Goal: Task Accomplishment & Management: Manage account settings

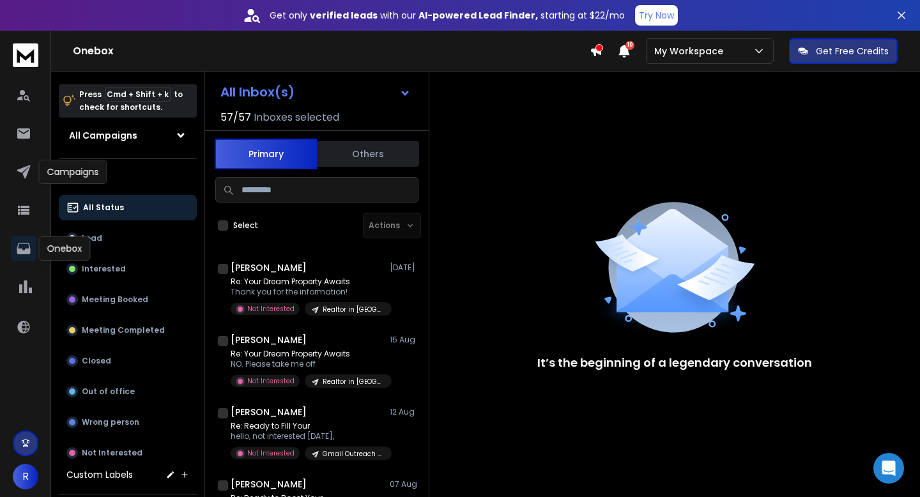
click at [19, 171] on icon at bounding box center [23, 171] width 13 height 13
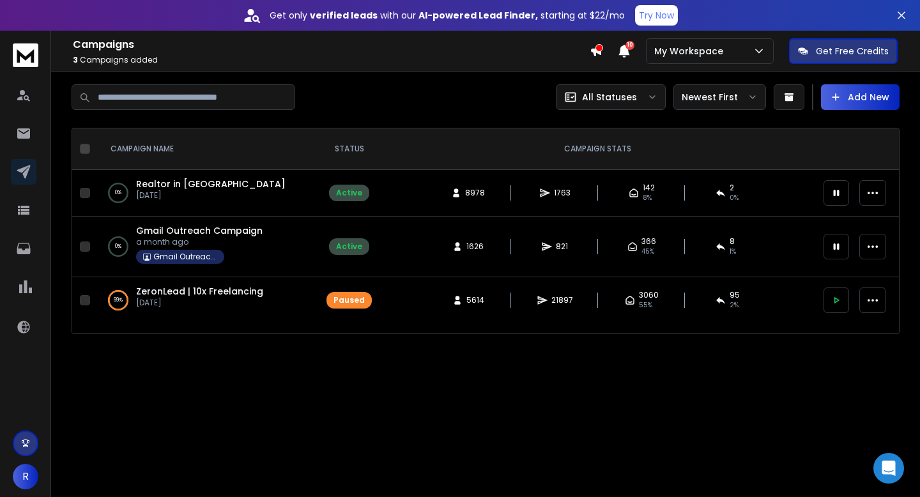
click at [230, 301] on p "[DATE]" at bounding box center [199, 303] width 127 height 10
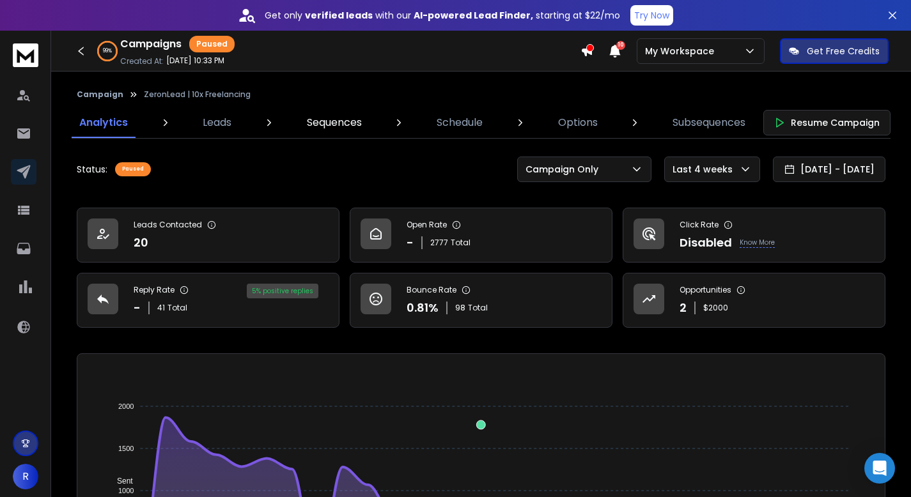
click at [314, 127] on p "Sequences" at bounding box center [334, 122] width 55 height 15
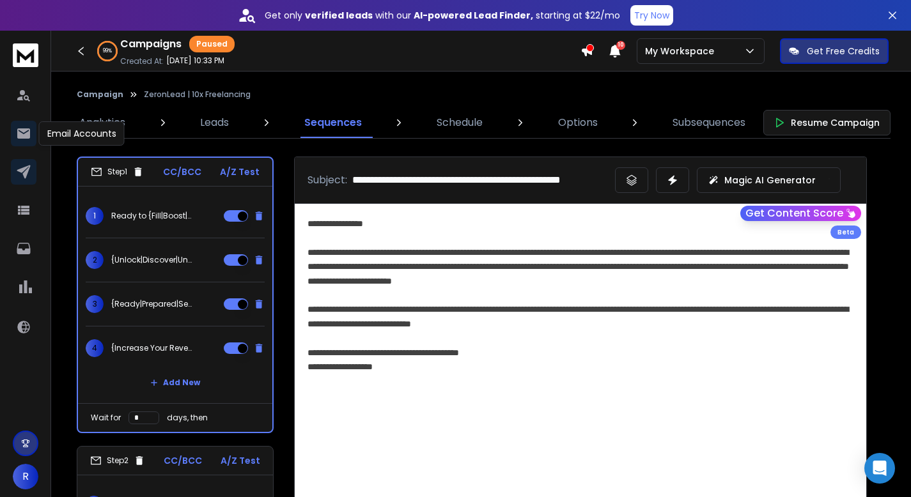
click at [24, 127] on icon at bounding box center [23, 133] width 15 height 15
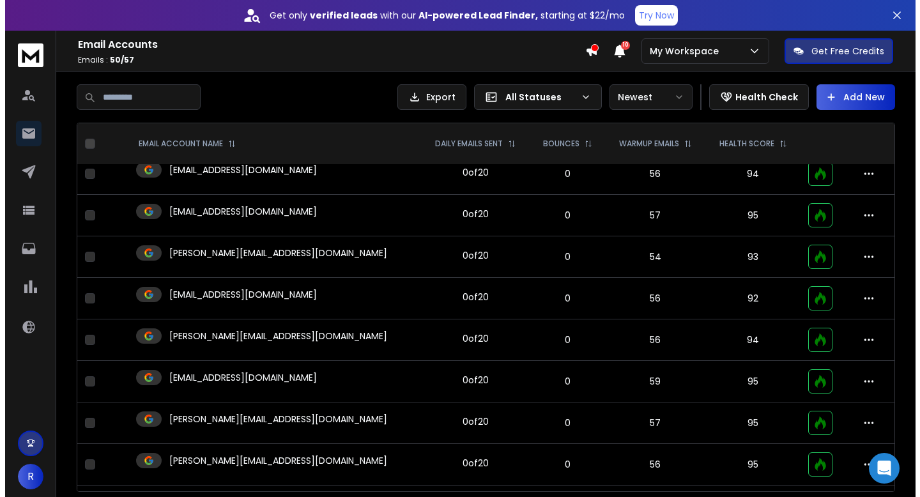
scroll to position [692, 0]
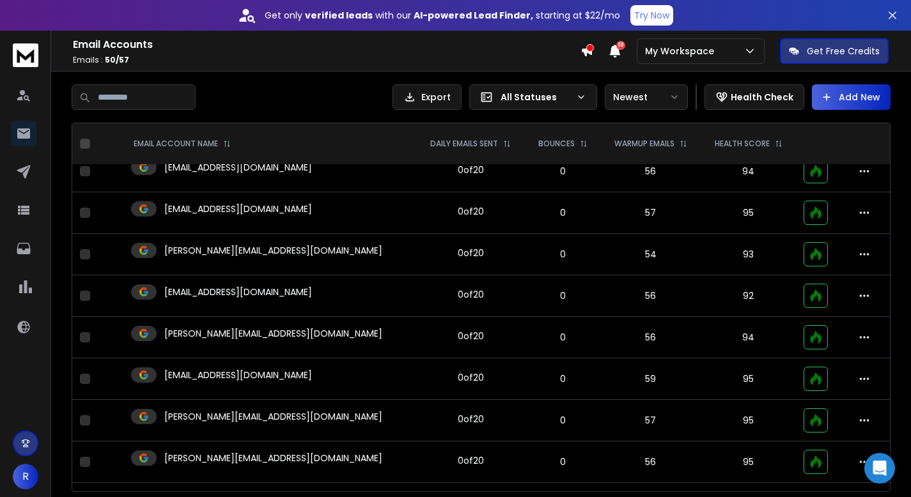
click at [628, 220] on td "57" at bounding box center [650, 213] width 100 height 42
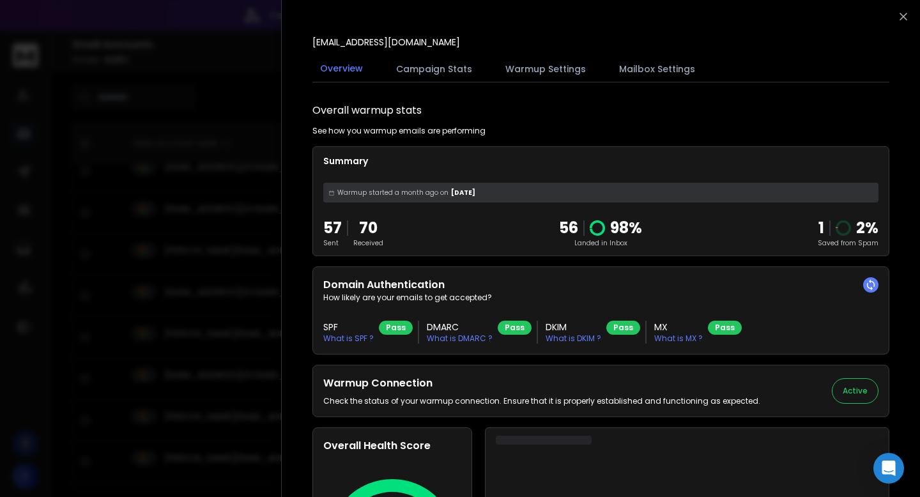
click at [549, 66] on button "Warmup Settings" at bounding box center [546, 69] width 96 height 28
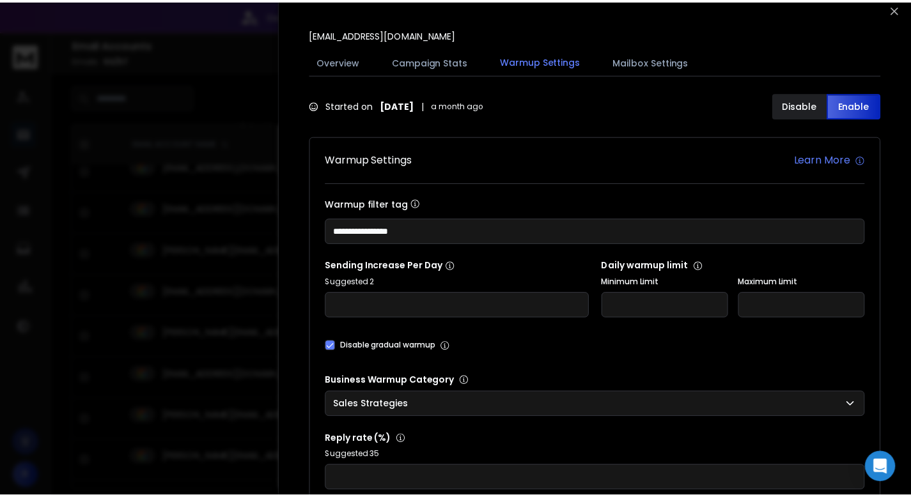
scroll to position [0, 0]
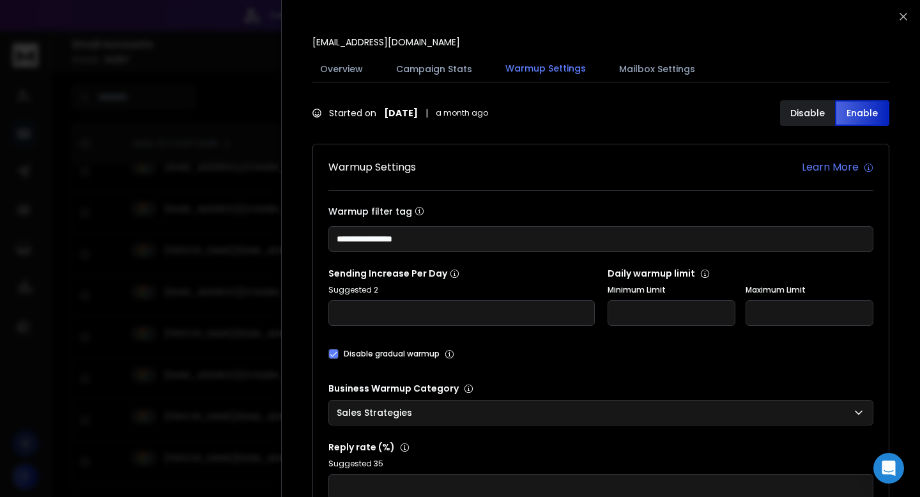
click at [222, 138] on div at bounding box center [460, 248] width 920 height 497
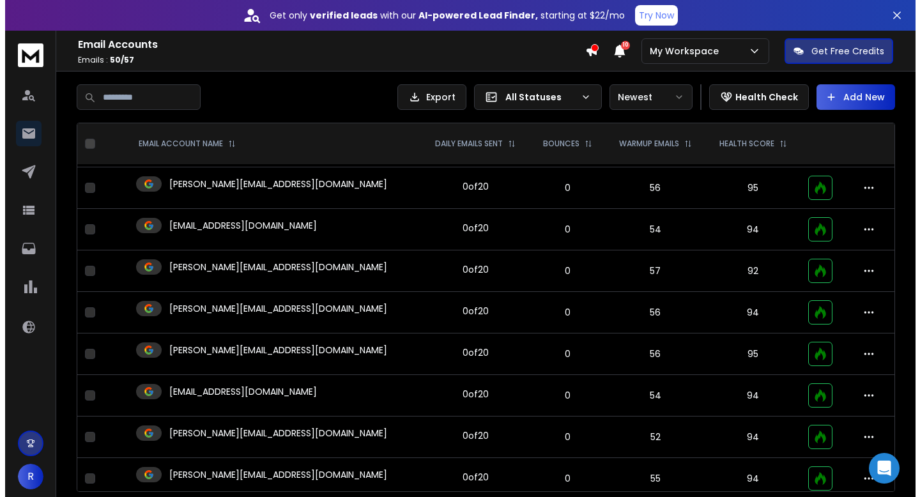
scroll to position [972, 0]
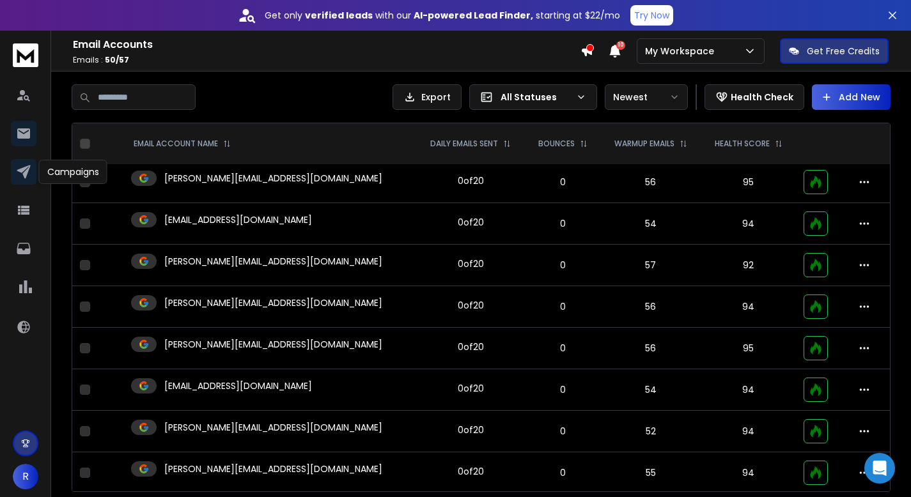
click at [22, 171] on icon at bounding box center [23, 171] width 13 height 13
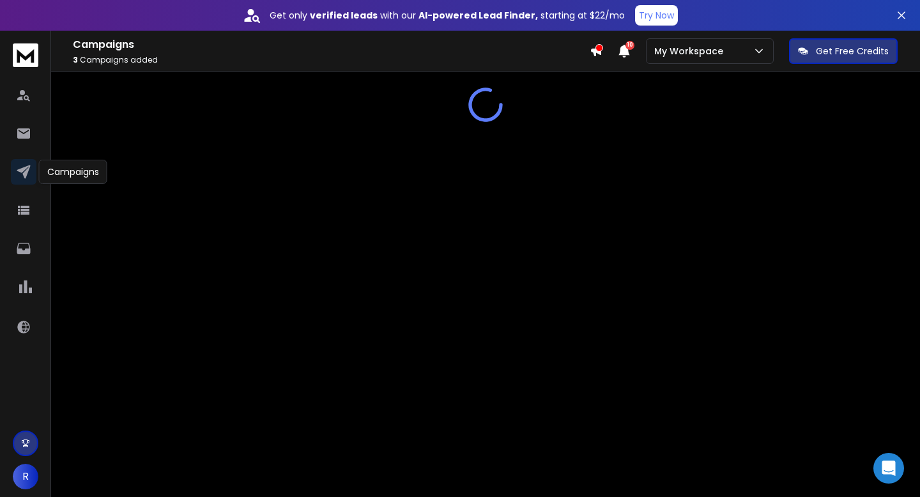
scroll to position [0, 0]
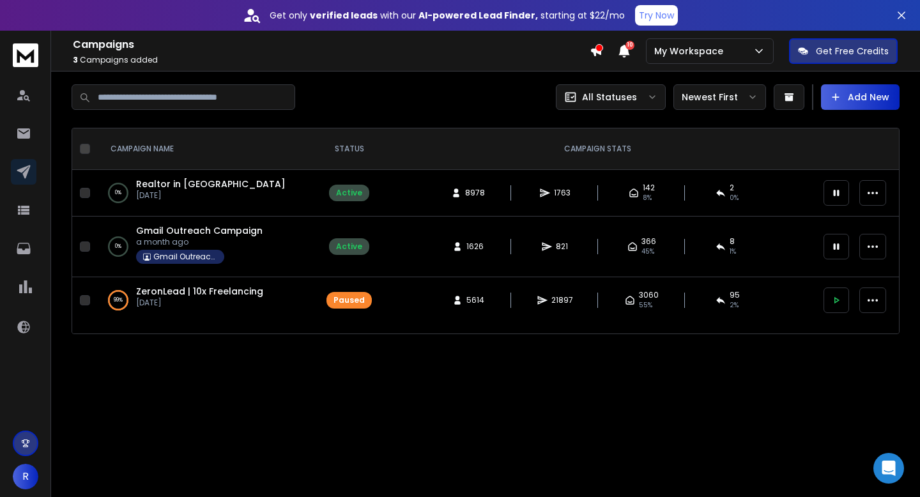
click at [858, 93] on button "Add New" at bounding box center [860, 97] width 79 height 26
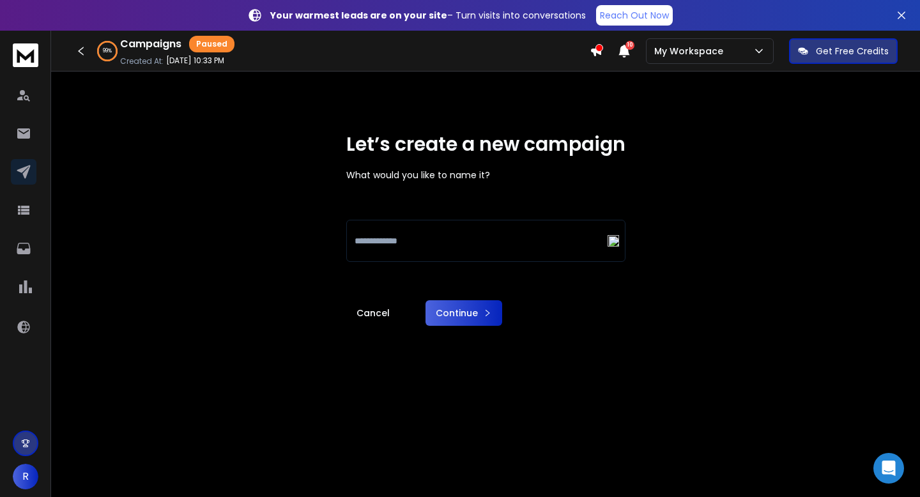
click at [423, 240] on input at bounding box center [485, 241] width 279 height 42
type input "********"
click at [467, 320] on button "Continue" at bounding box center [464, 313] width 77 height 26
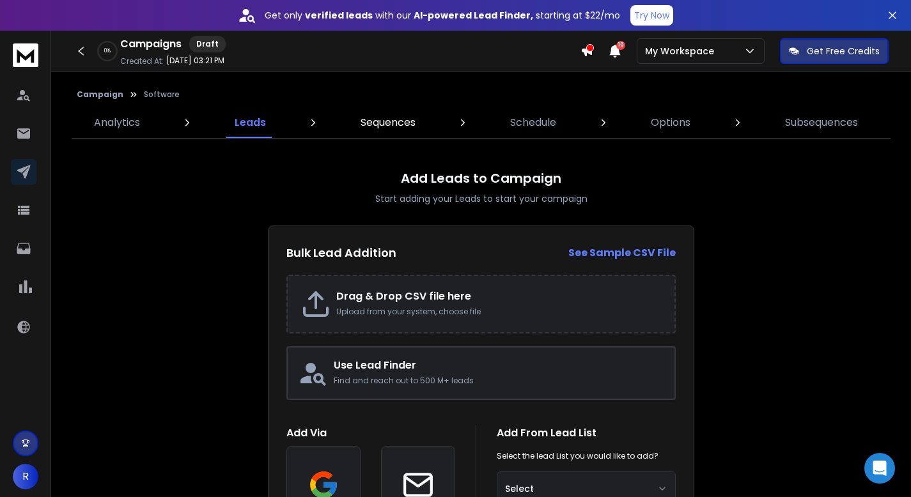
click at [394, 121] on p "Sequences" at bounding box center [388, 122] width 55 height 15
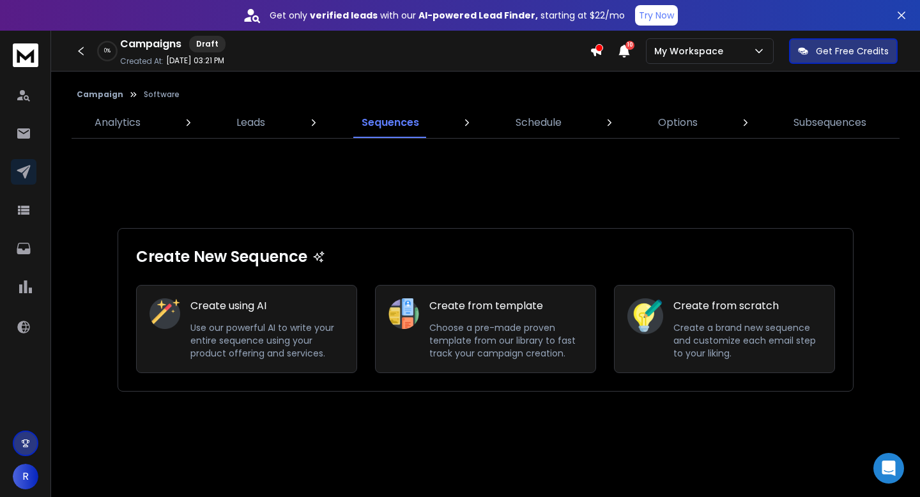
click at [269, 332] on p "Use our powerful AI to write your entire sequence using your product offering a…" at bounding box center [266, 341] width 153 height 38
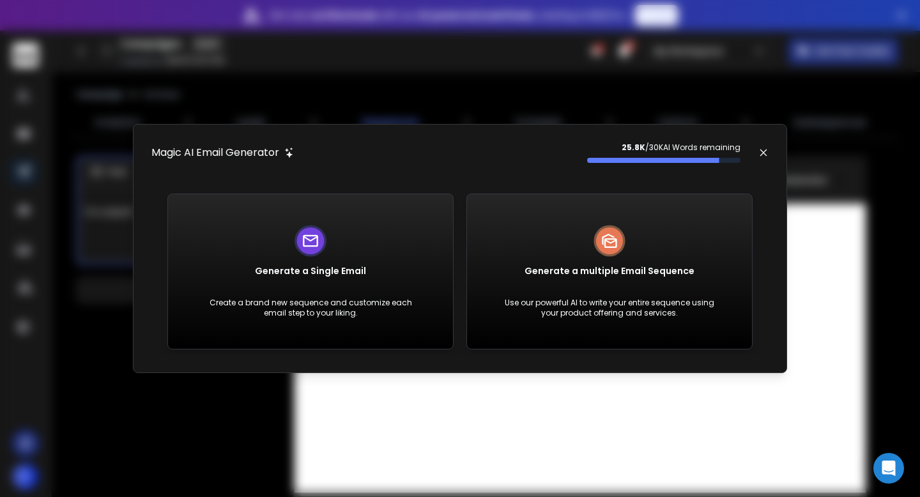
click at [762, 153] on icon at bounding box center [764, 153] width 10 height 10
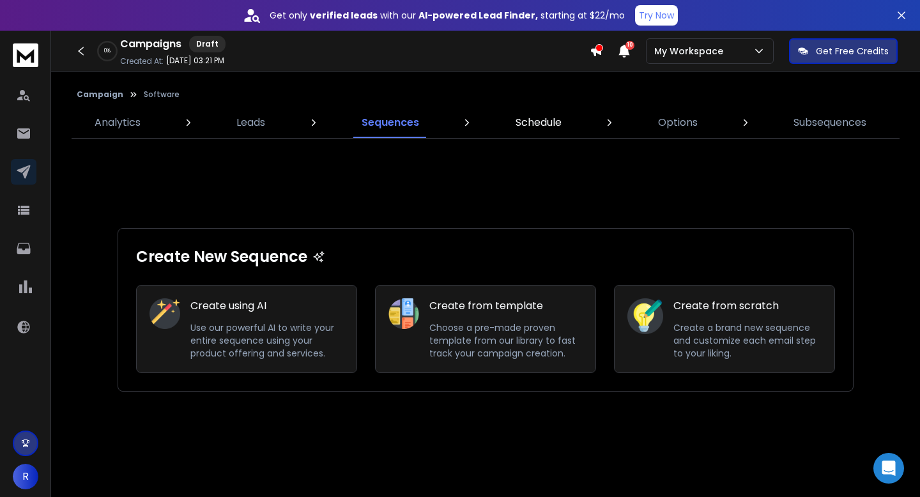
click at [545, 127] on p "Schedule" at bounding box center [539, 122] width 46 height 15
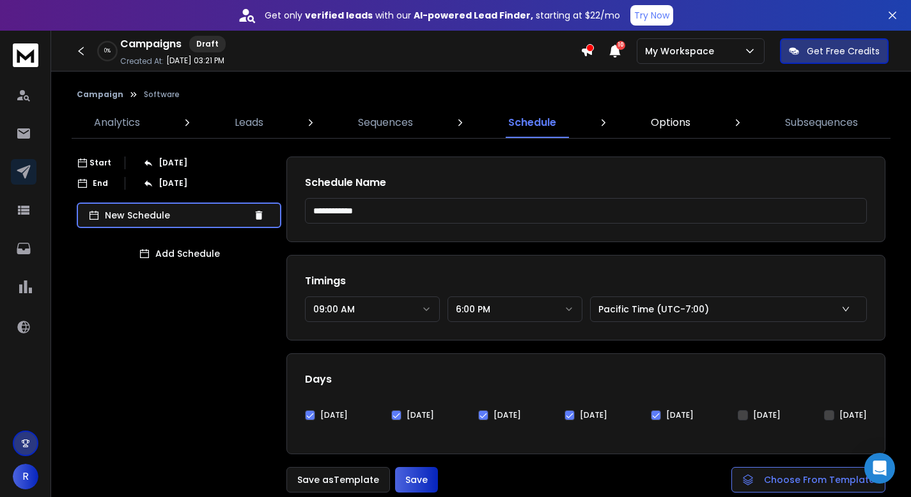
click at [680, 127] on p "Options" at bounding box center [671, 122] width 40 height 15
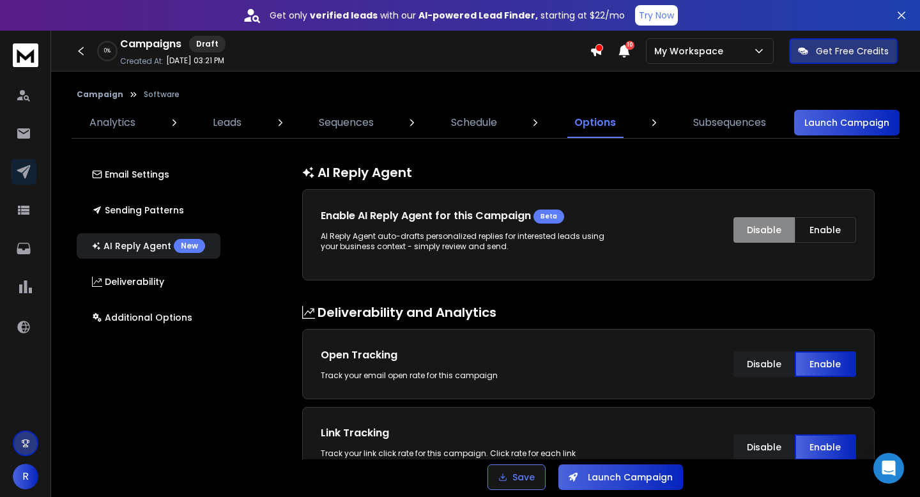
scroll to position [1136, 0]
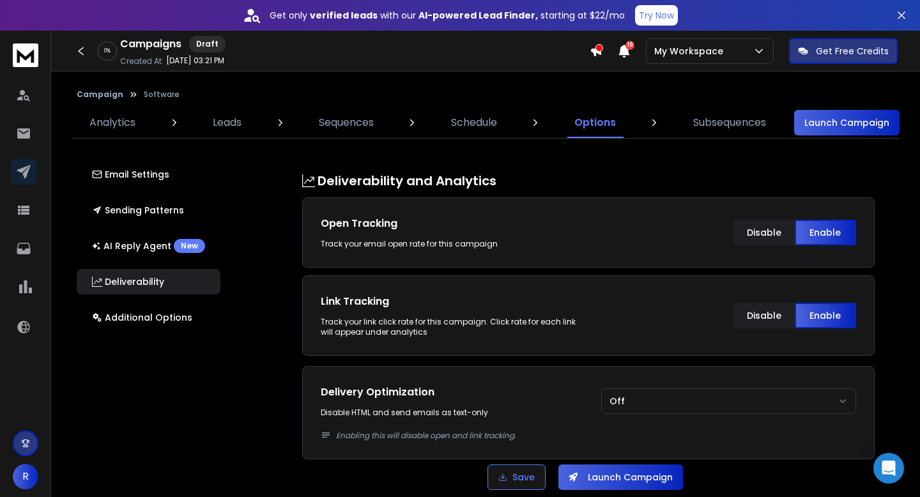
click at [91, 91] on button "Campaign" at bounding box center [100, 94] width 47 height 10
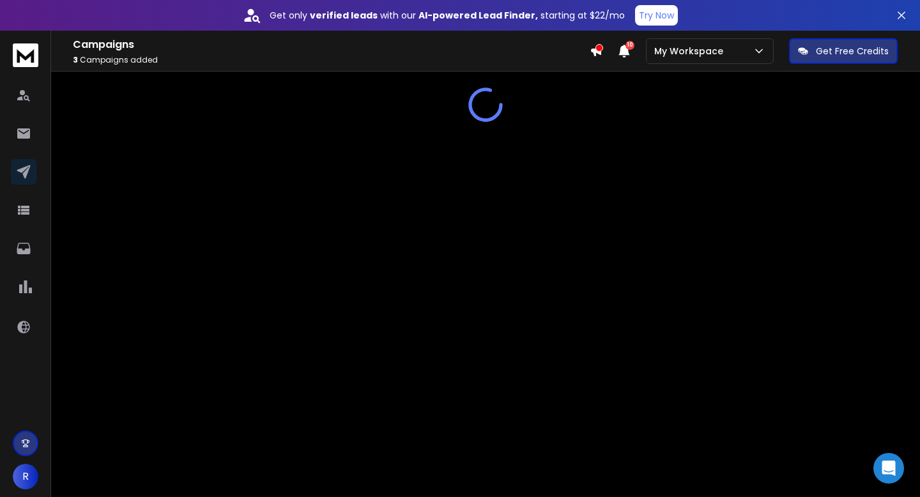
scroll to position [0, 0]
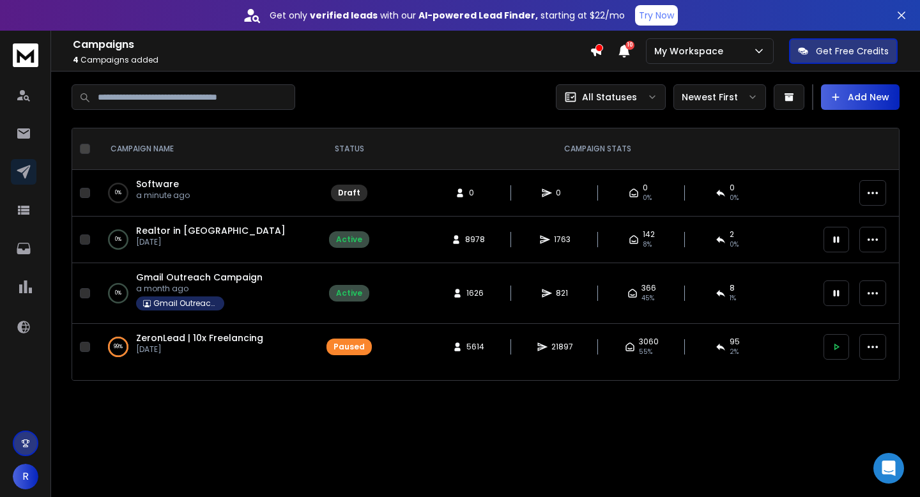
click at [274, 293] on div "0 % Gmail Outreach Campaign a month ago Gmail Outreach by [PERSON_NAME]" at bounding box center [207, 293] width 198 height 45
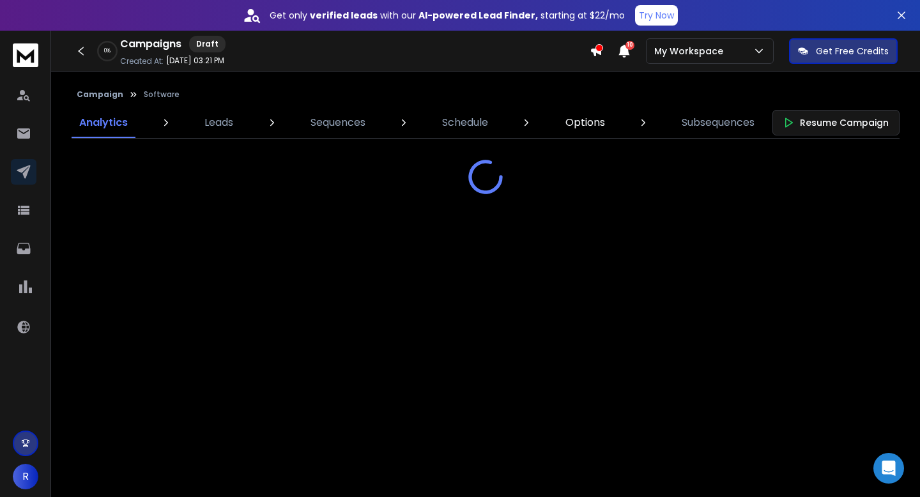
click at [605, 127] on link "Options" at bounding box center [585, 122] width 55 height 31
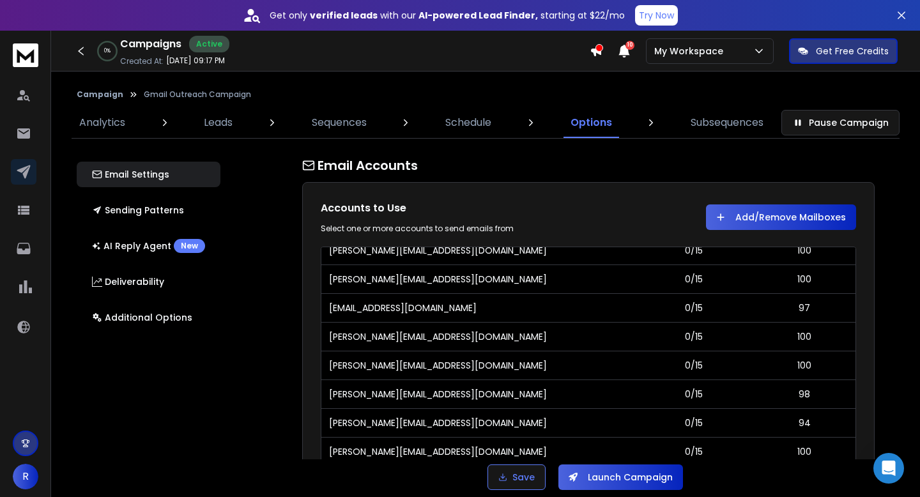
scroll to position [38, 0]
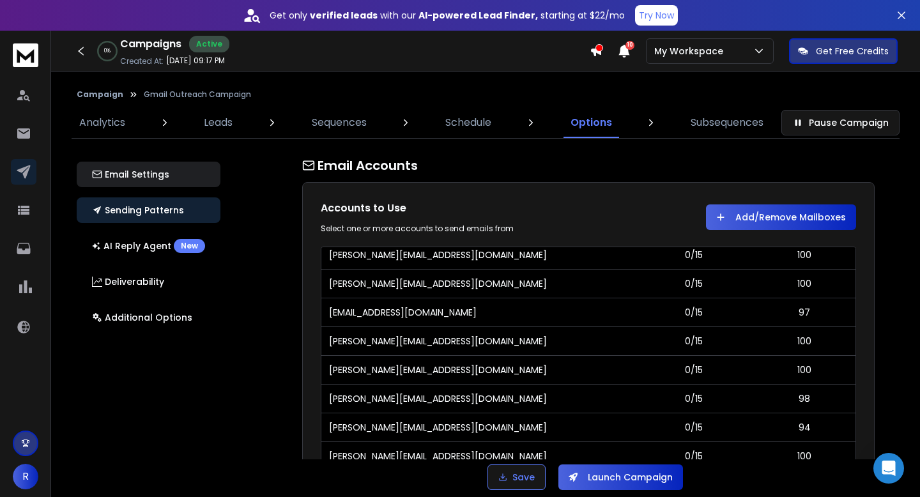
click at [148, 213] on p "Sending Patterns" at bounding box center [138, 210] width 92 height 13
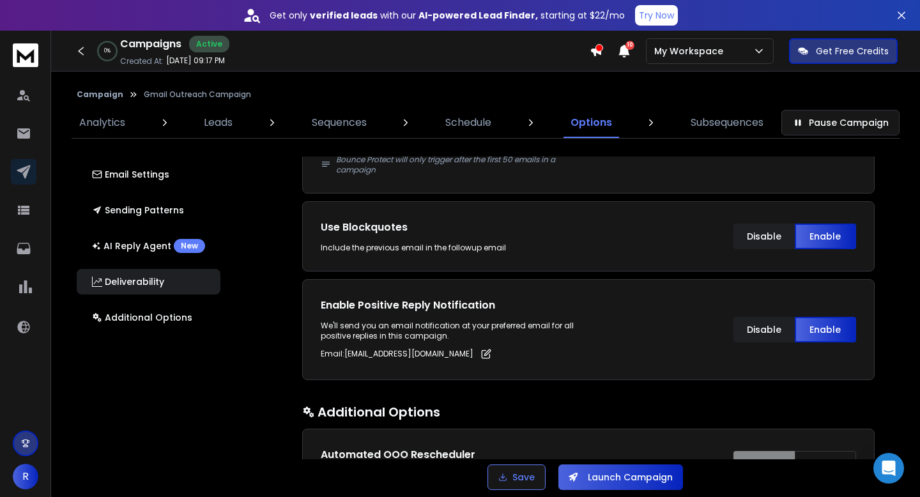
scroll to position [2103, 0]
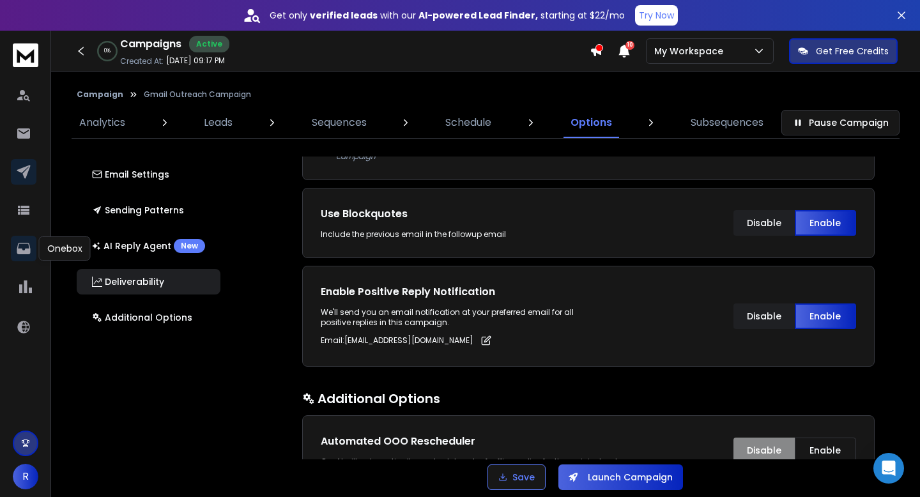
click at [23, 247] on icon at bounding box center [23, 248] width 15 height 15
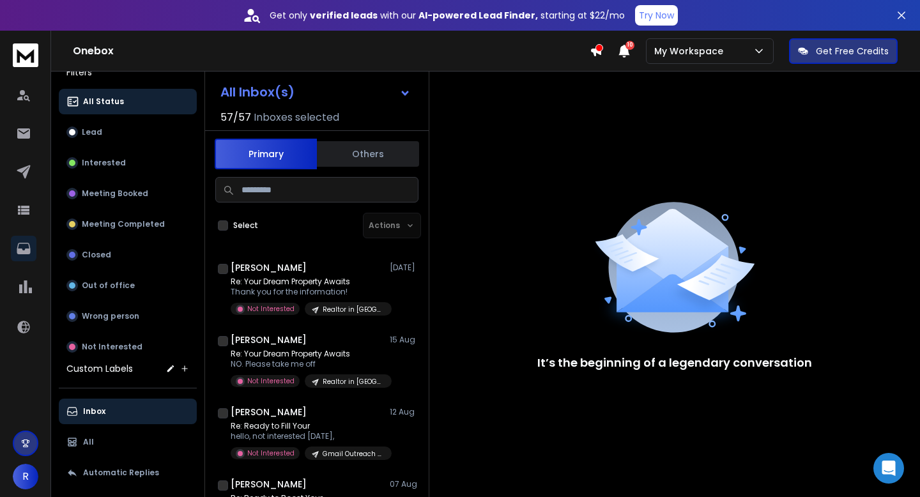
scroll to position [93, 0]
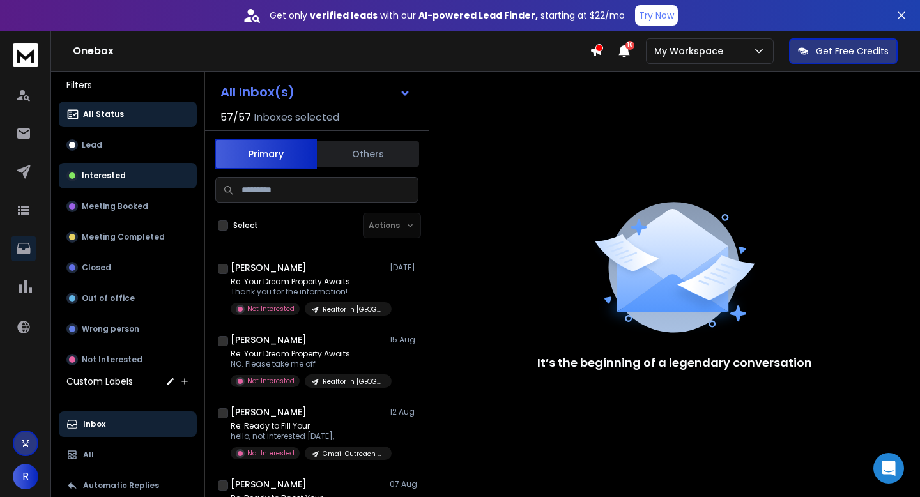
click at [115, 174] on p "Interested" at bounding box center [104, 176] width 44 height 10
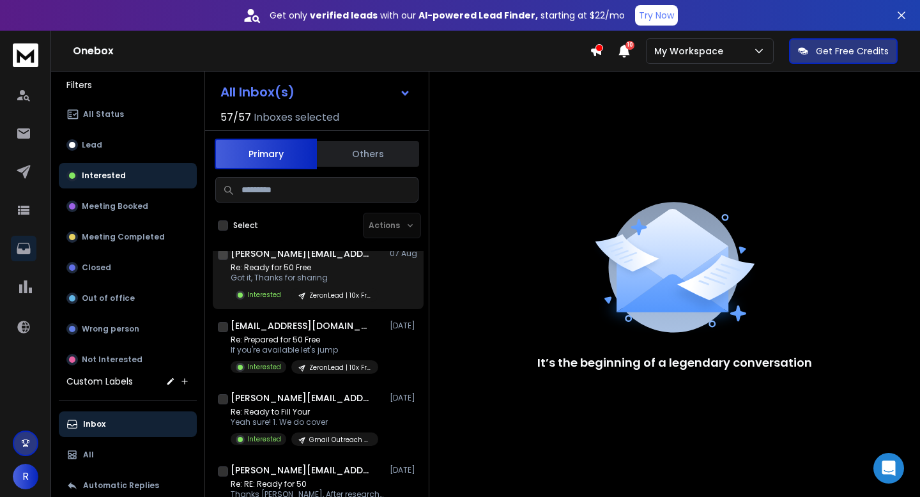
scroll to position [0, 0]
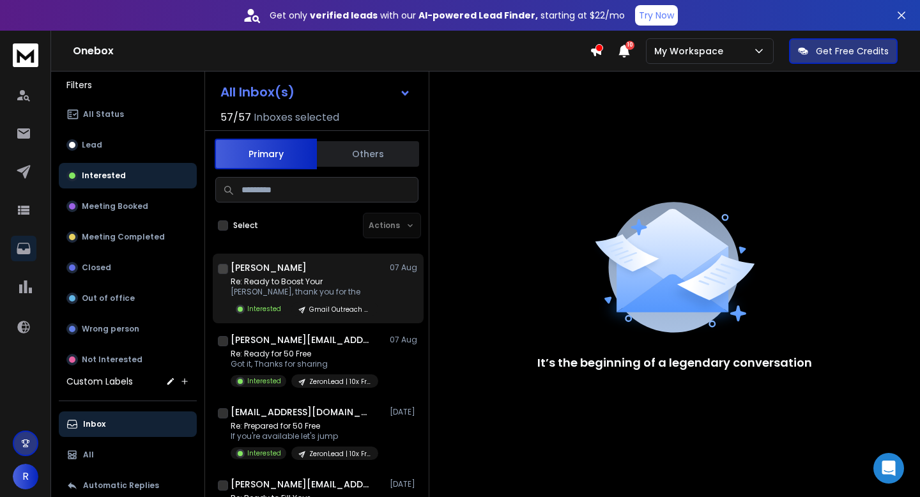
click at [311, 265] on div "[PERSON_NAME] [DATE]" at bounding box center [325, 267] width 188 height 13
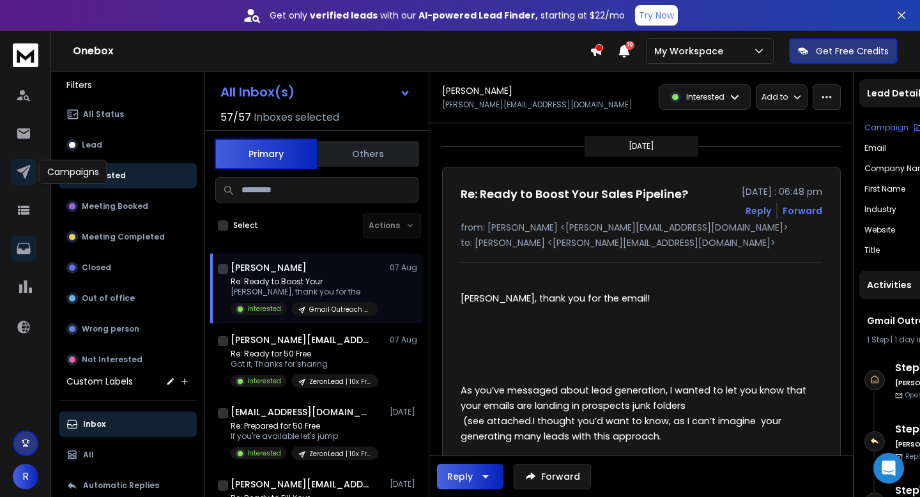
click at [24, 164] on icon at bounding box center [23, 171] width 15 height 15
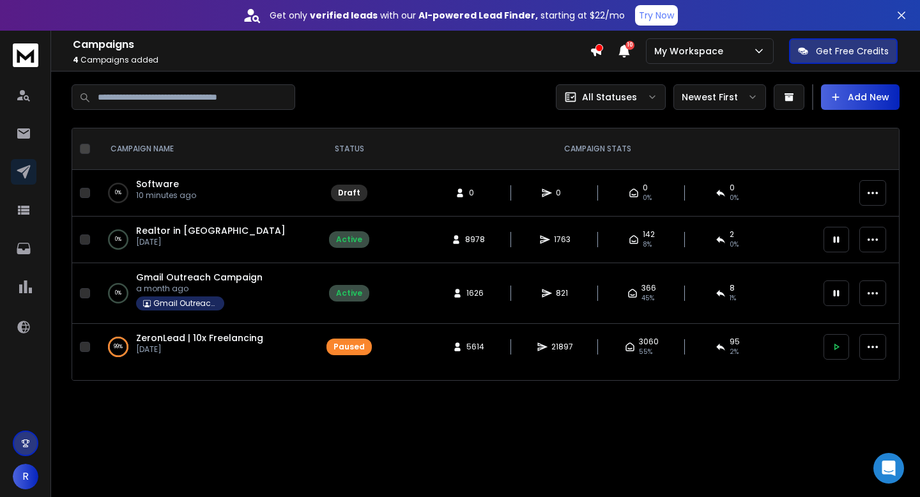
click at [283, 348] on div "99 % ZeronLead | 10x Freelancing [DATE]" at bounding box center [207, 347] width 198 height 31
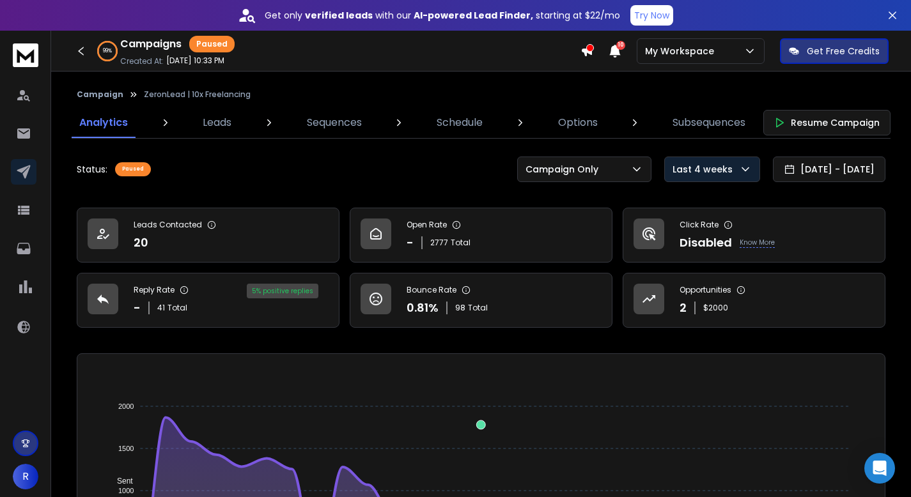
click at [706, 161] on button "Last 4 weeks" at bounding box center [712, 170] width 96 height 26
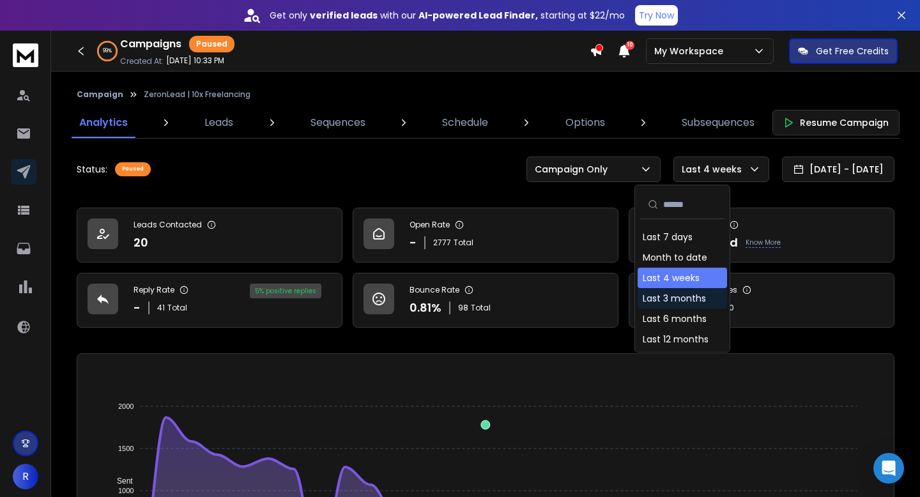
click at [679, 293] on div "Last 3 months" at bounding box center [674, 298] width 63 height 13
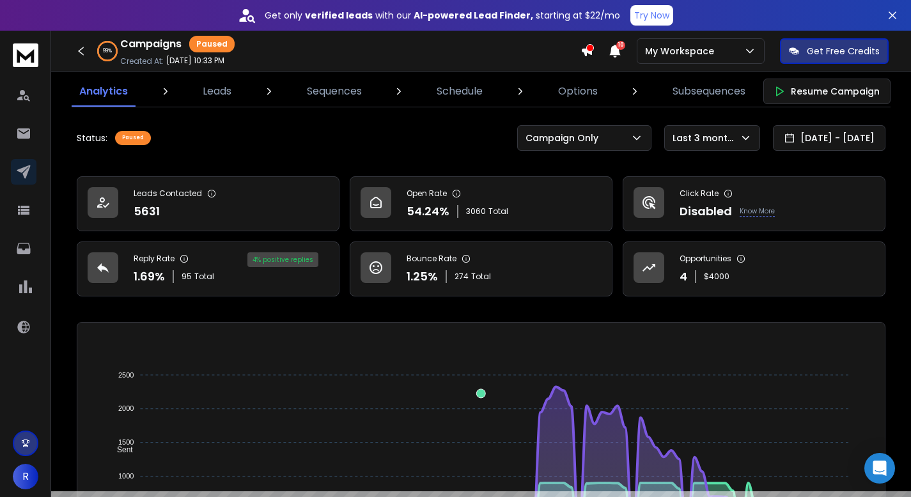
scroll to position [44, 0]
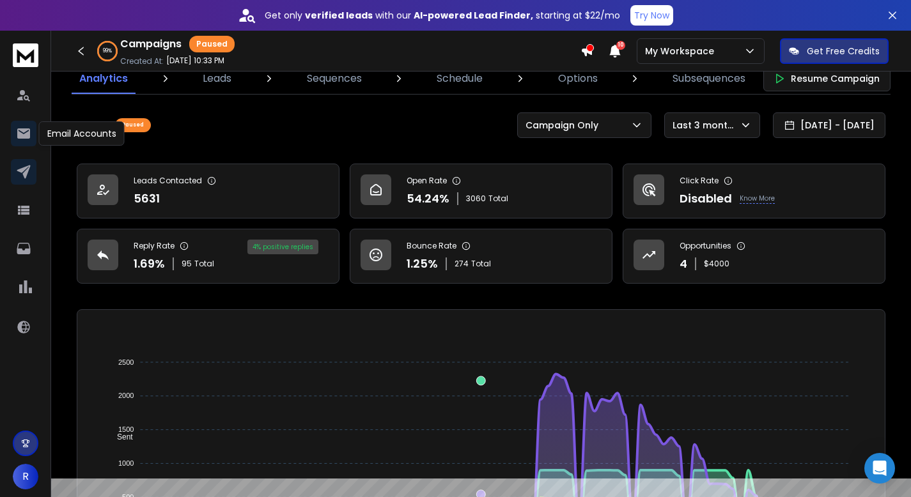
click at [24, 137] on icon at bounding box center [23, 133] width 13 height 10
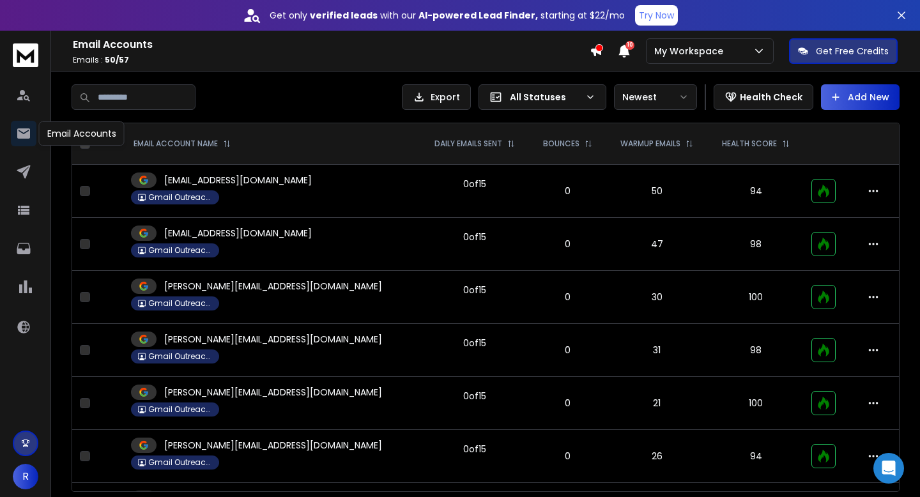
scroll to position [0, 0]
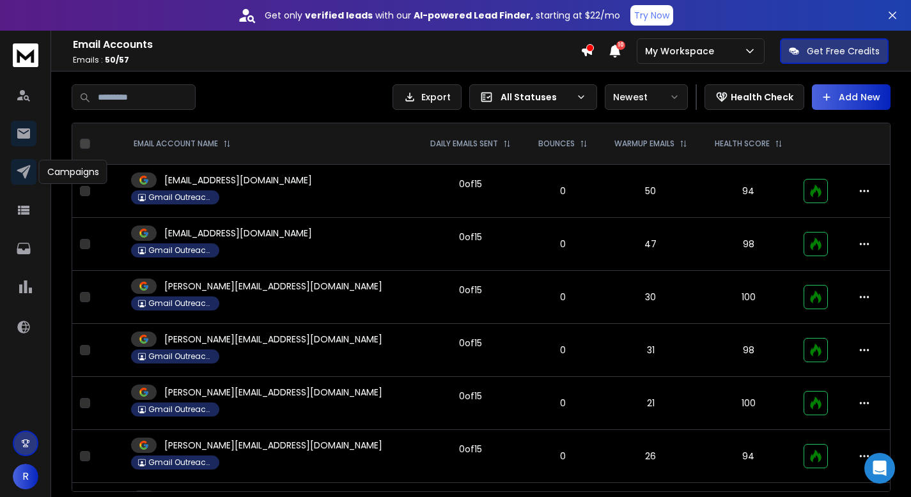
click at [27, 169] on icon at bounding box center [23, 171] width 13 height 13
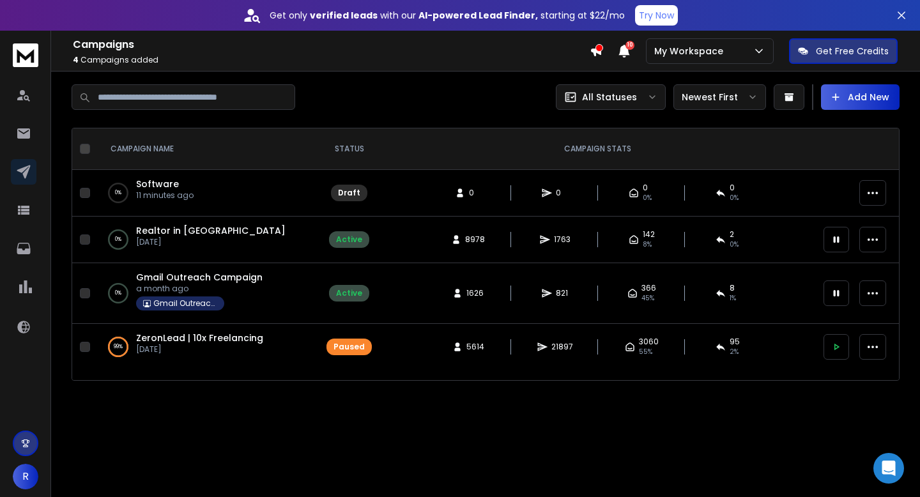
click at [225, 230] on div "0 % Realtor in MA State [DATE]" at bounding box center [207, 239] width 198 height 31
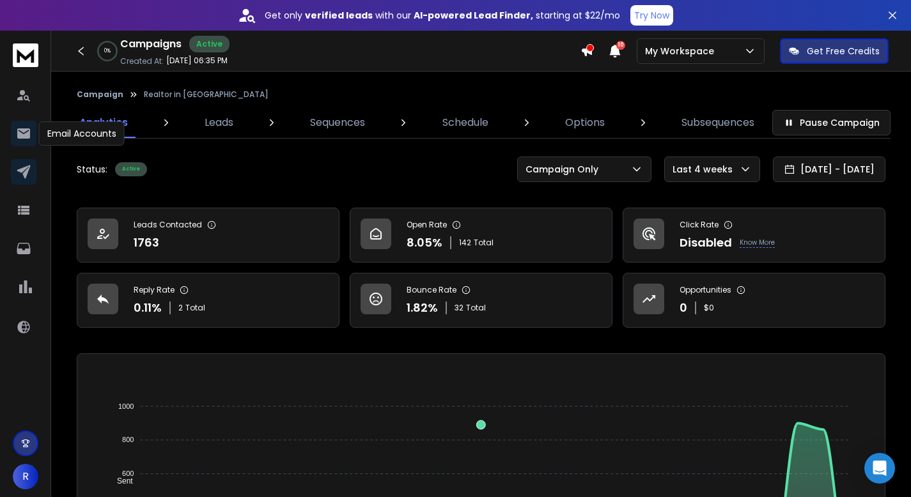
click at [22, 133] on icon at bounding box center [23, 133] width 15 height 15
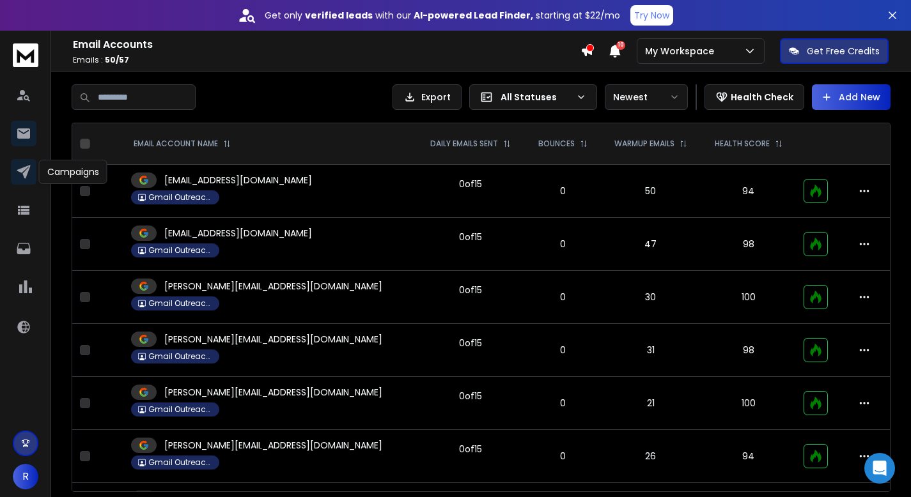
click at [27, 169] on icon at bounding box center [23, 171] width 13 height 13
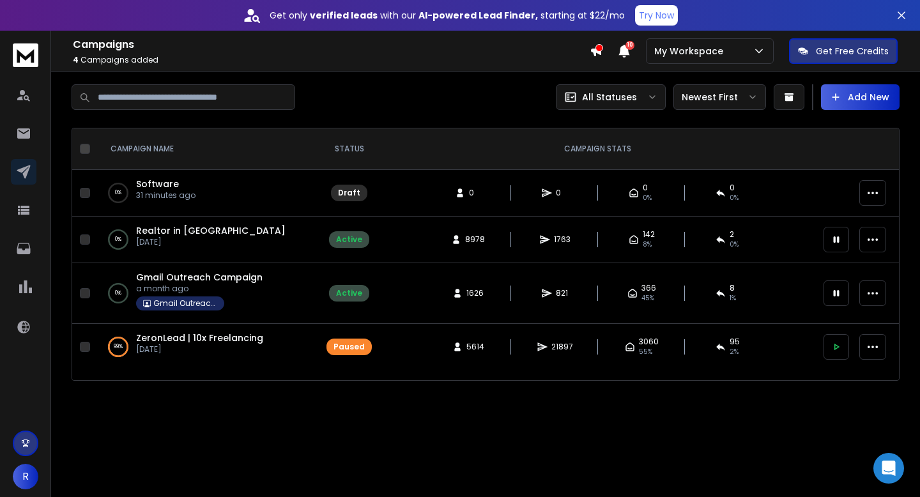
click at [256, 295] on div "Gmail Outreach Campaign a month ago Gmail Outreach by [PERSON_NAME]" at bounding box center [199, 293] width 127 height 45
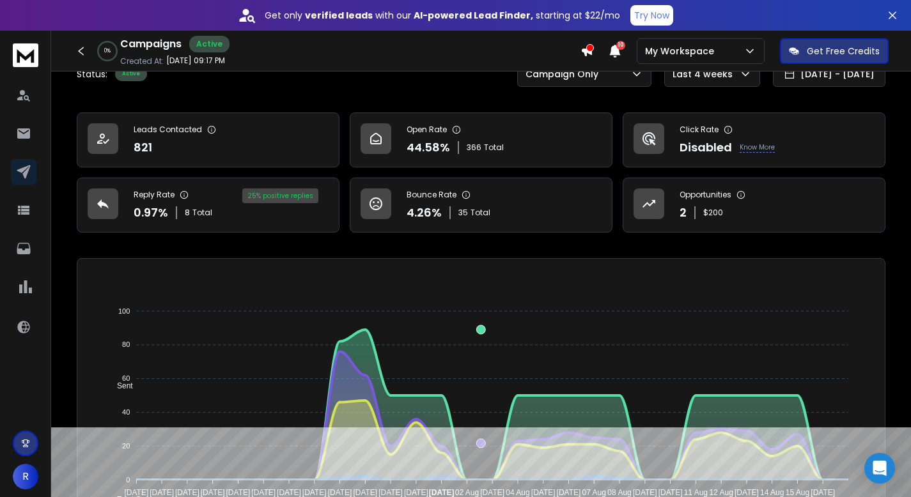
scroll to position [100, 0]
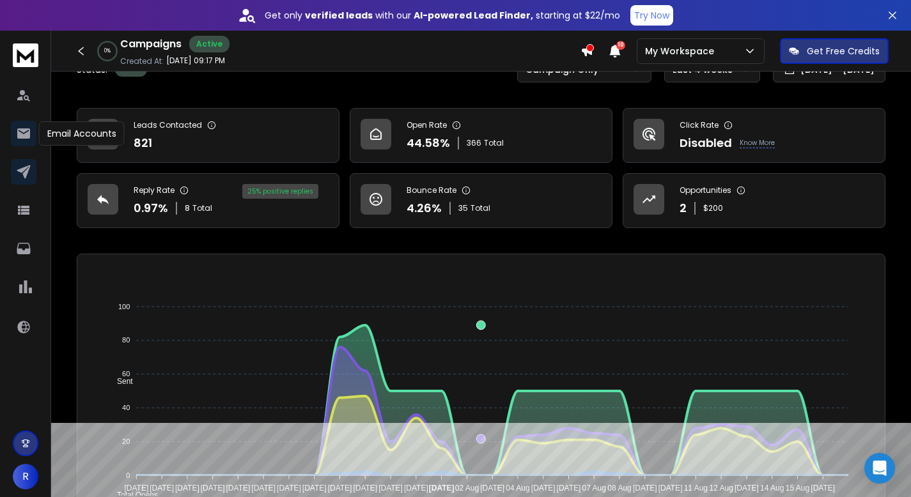
click at [18, 132] on icon at bounding box center [23, 133] width 13 height 10
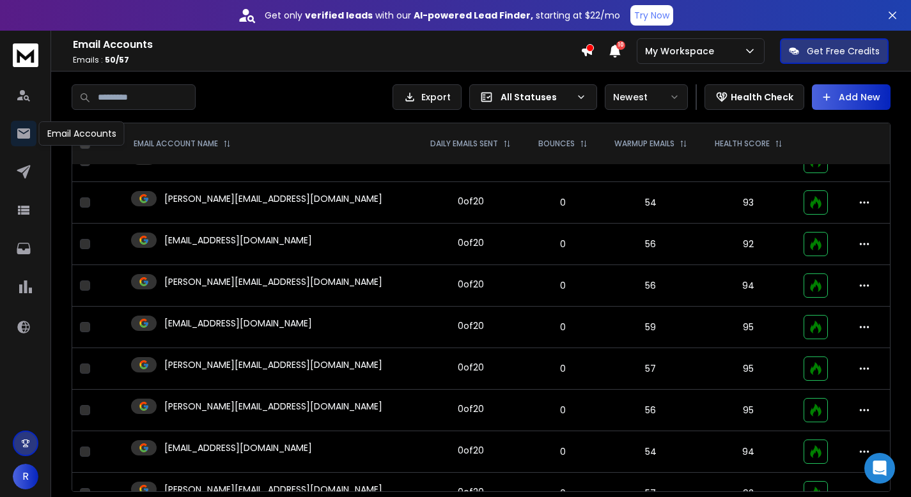
scroll to position [8, 0]
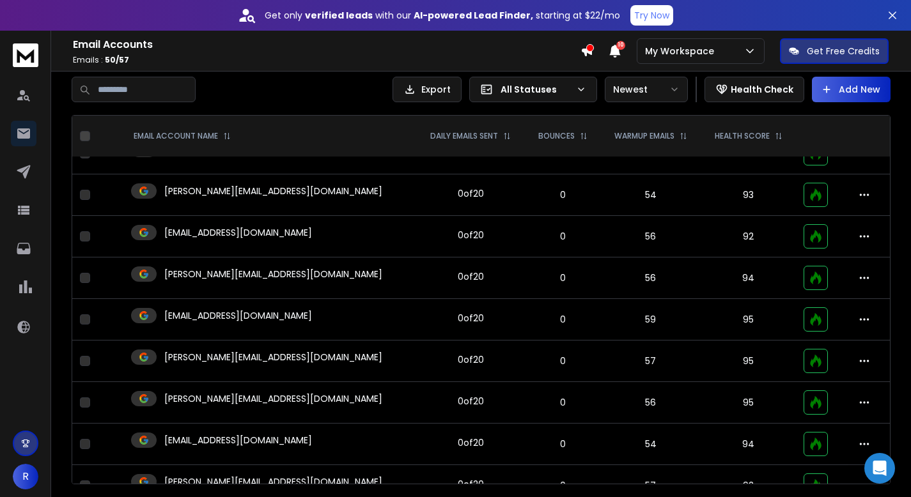
click at [27, 57] on img at bounding box center [26, 55] width 26 height 24
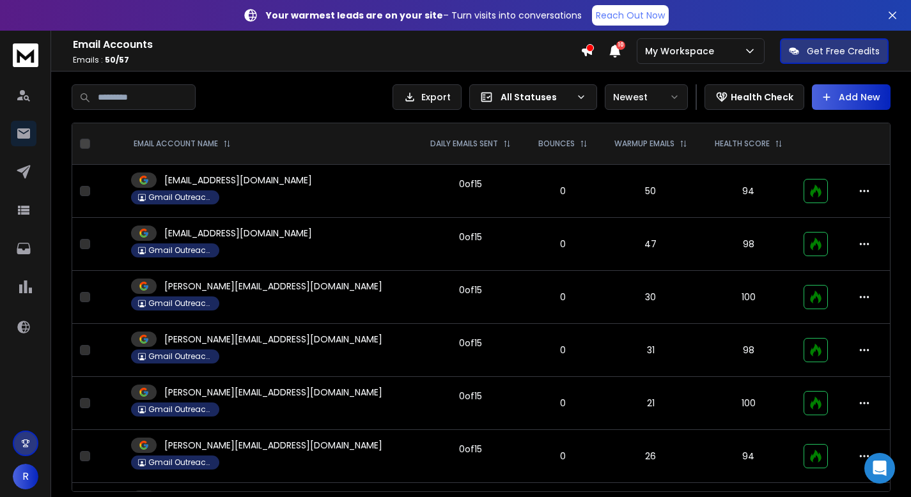
click at [26, 58] on img at bounding box center [26, 55] width 26 height 24
click at [24, 479] on span "R" at bounding box center [26, 477] width 26 height 26
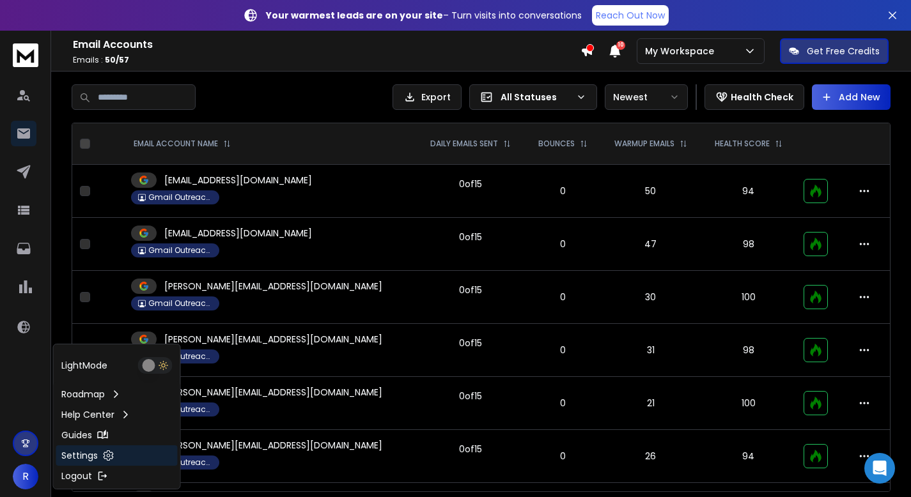
click at [81, 456] on p "Settings" at bounding box center [79, 455] width 36 height 13
